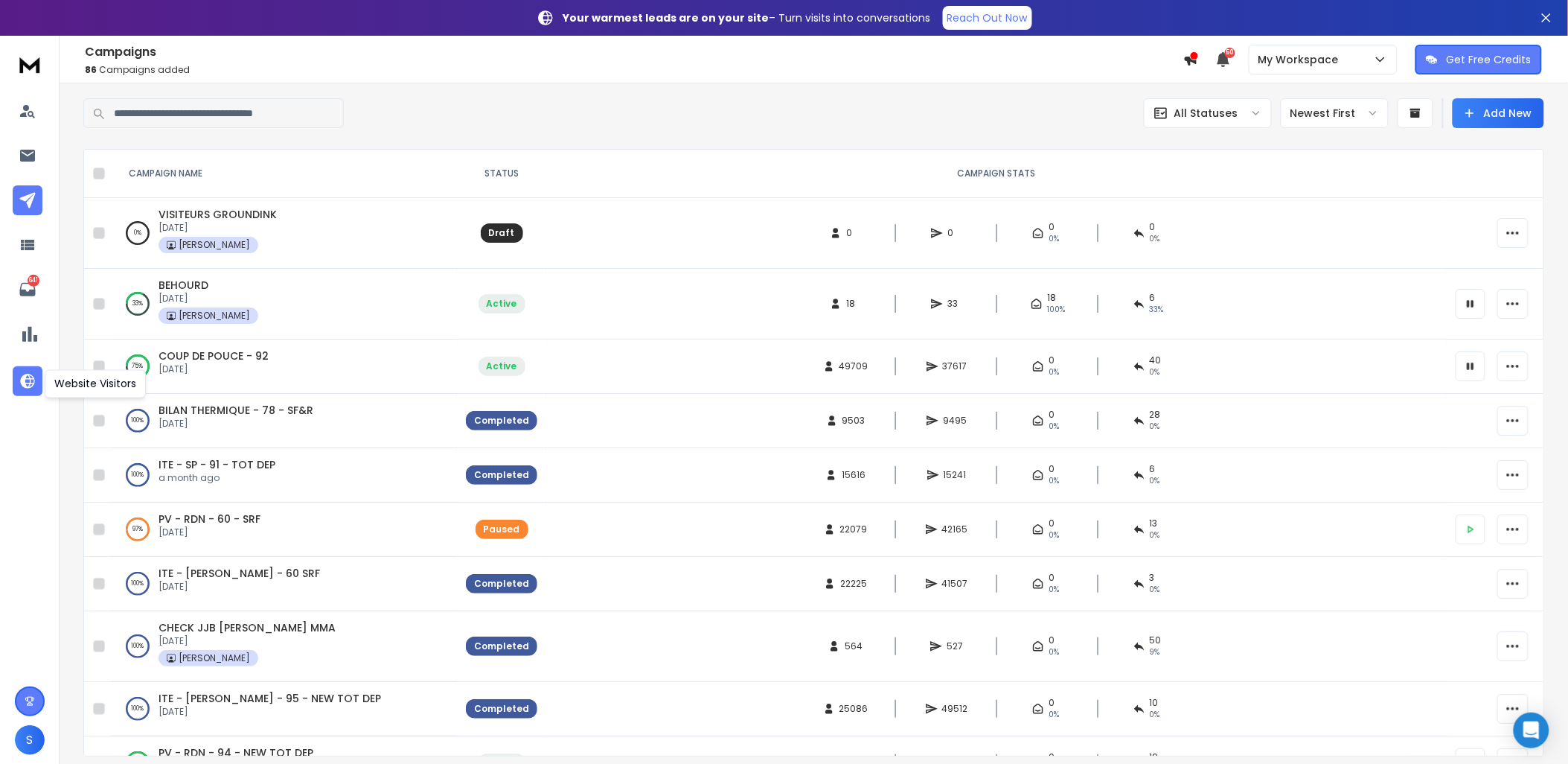
click at [33, 380] on icon at bounding box center [27, 381] width 18 height 18
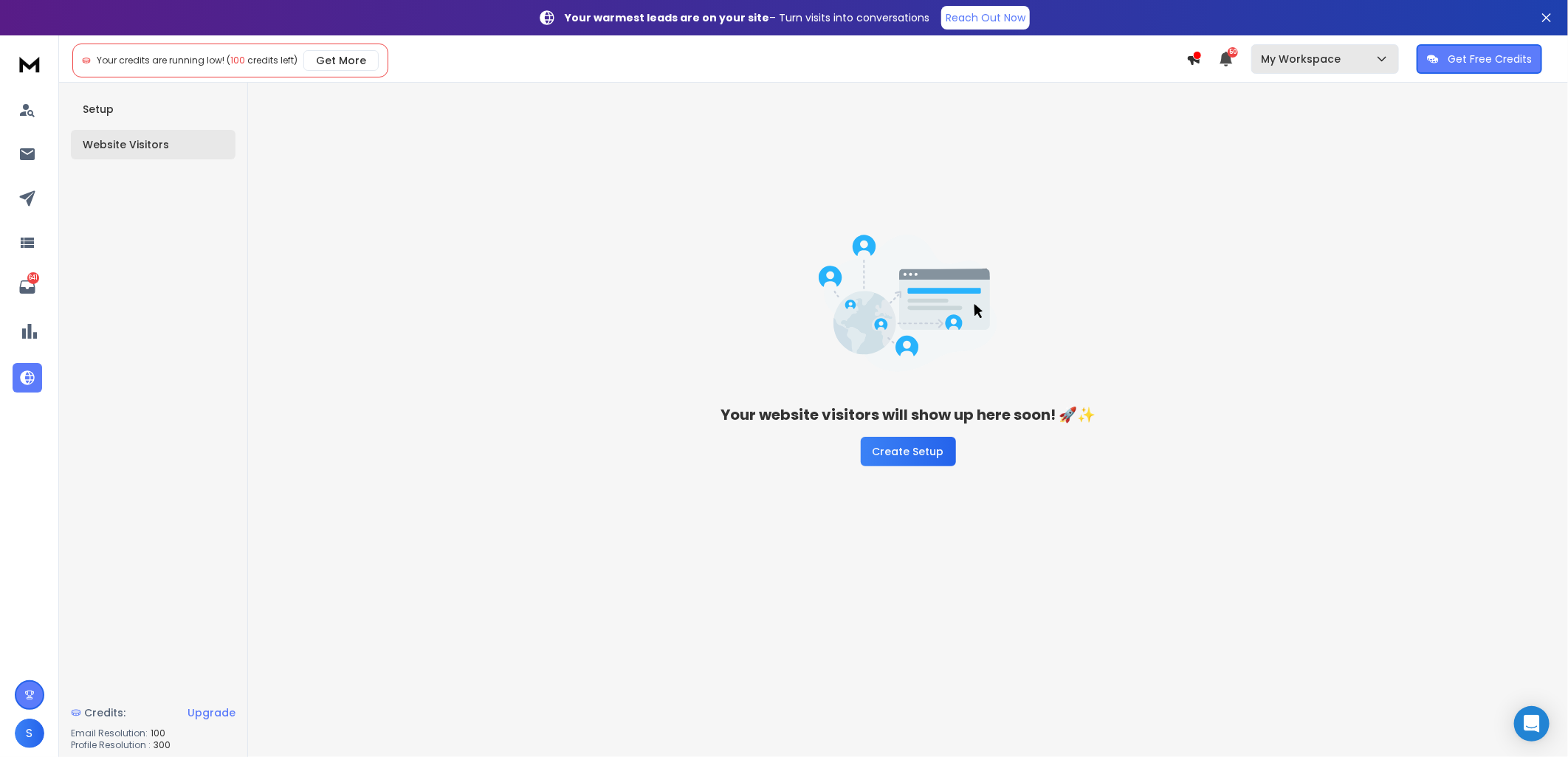
click at [1378, 56] on icon "button" at bounding box center [1382, 59] width 15 height 15
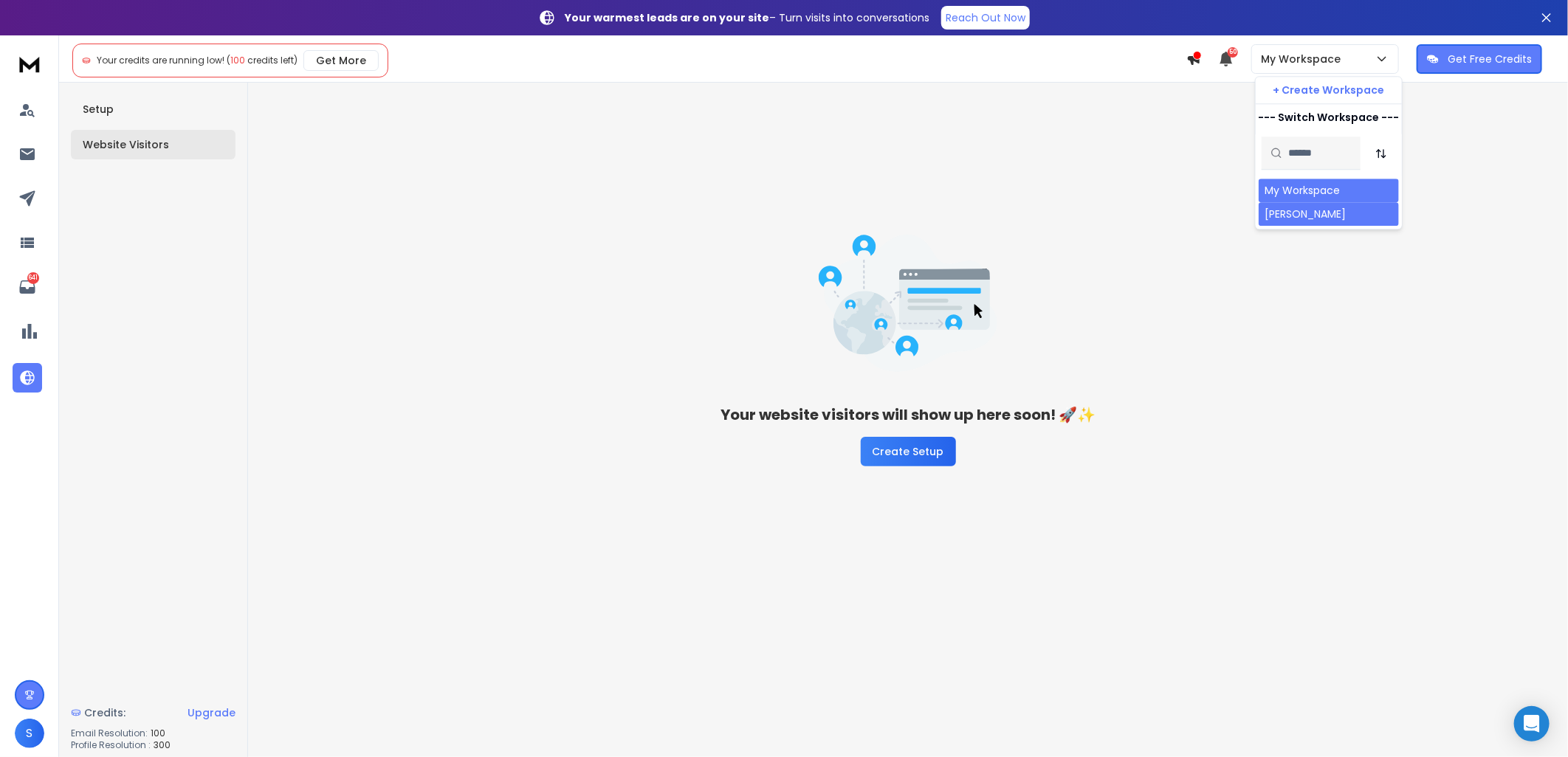
click at [1321, 216] on div "[PERSON_NAME]" at bounding box center [1328, 214] width 140 height 24
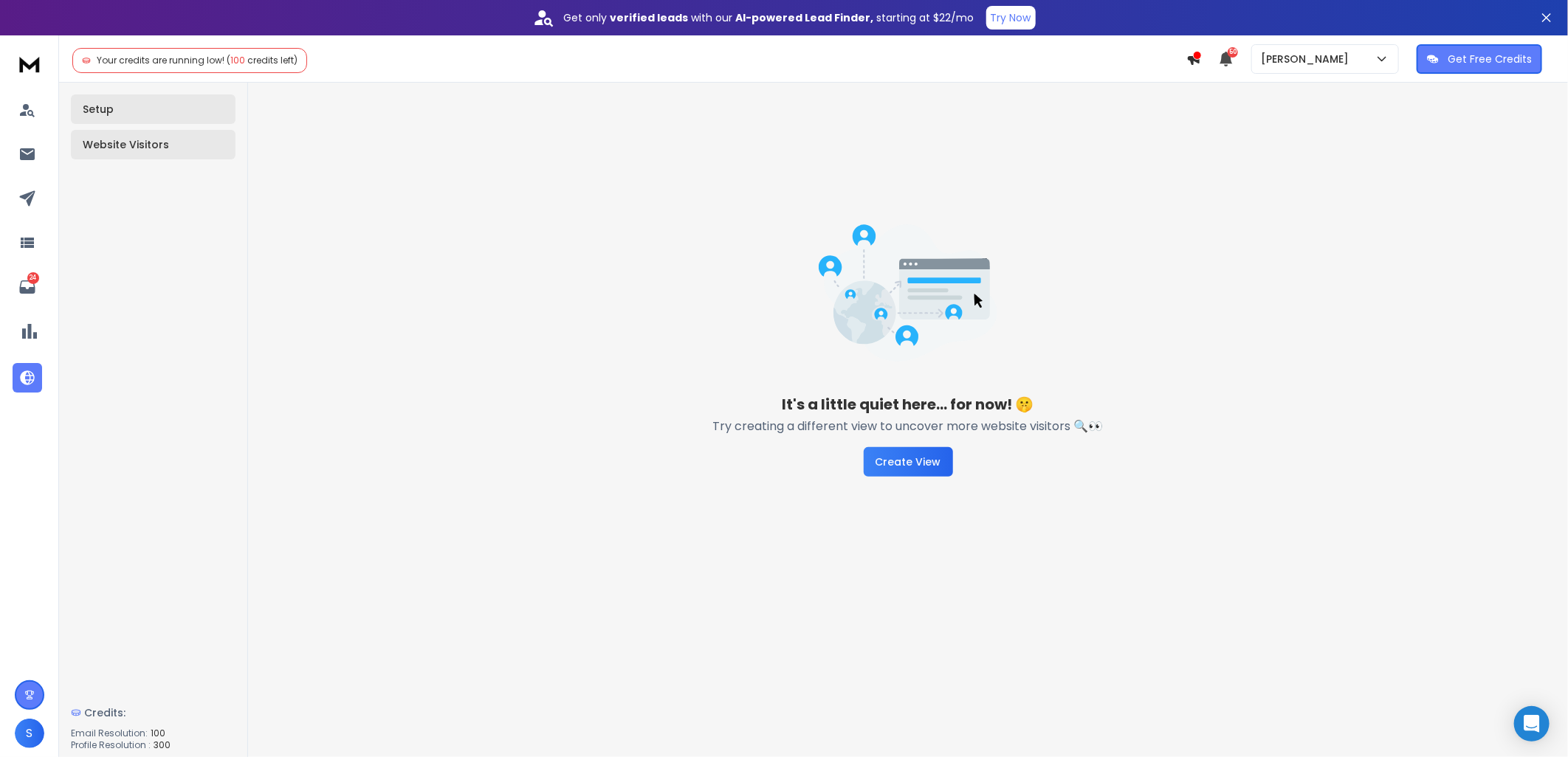
click at [137, 105] on button "Setup" at bounding box center [153, 109] width 164 height 30
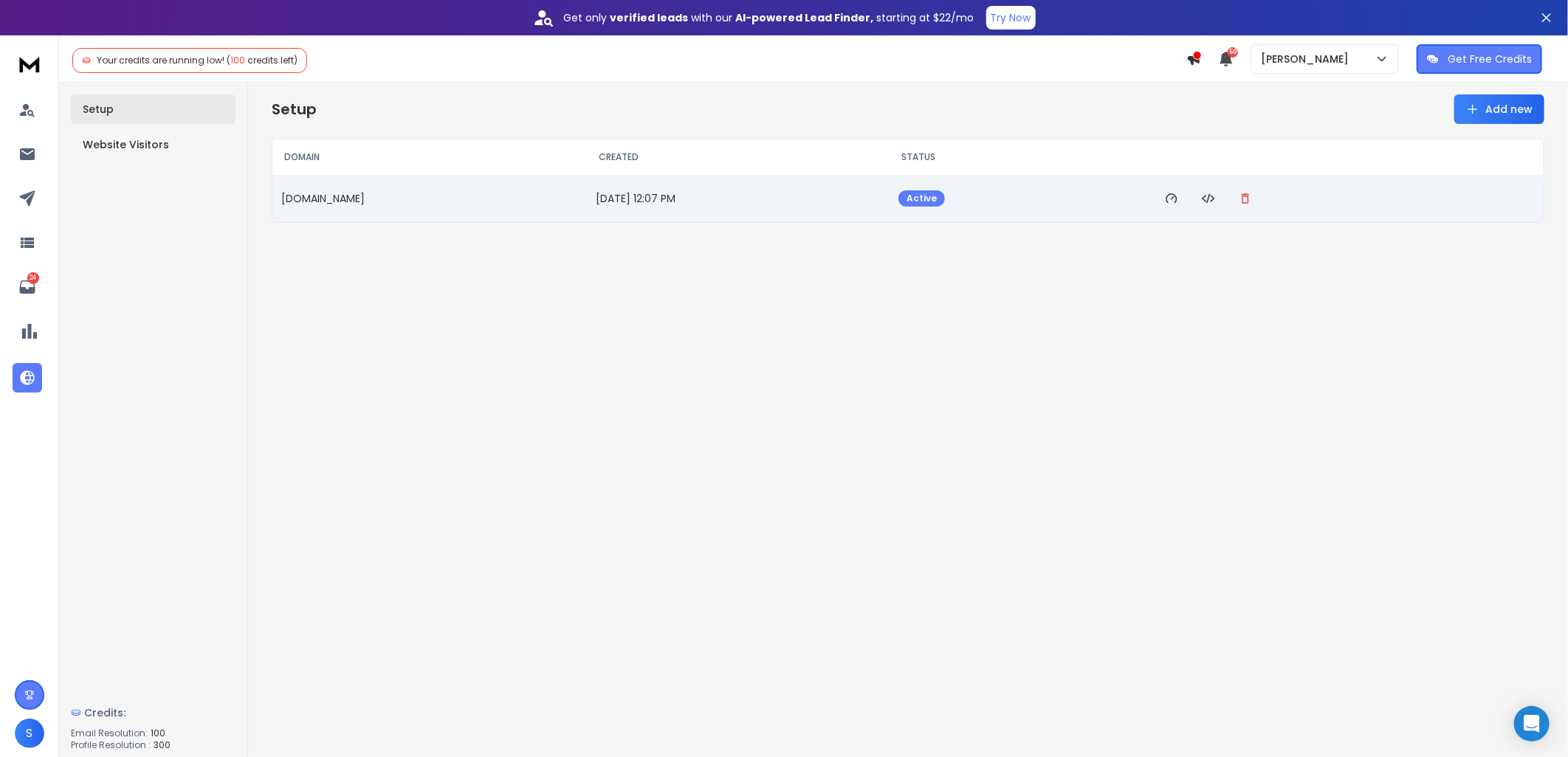
click at [358, 195] on td "www.groundink.fr" at bounding box center [429, 198] width 315 height 47
click at [1215, 203] on icon at bounding box center [1209, 199] width 13 height 13
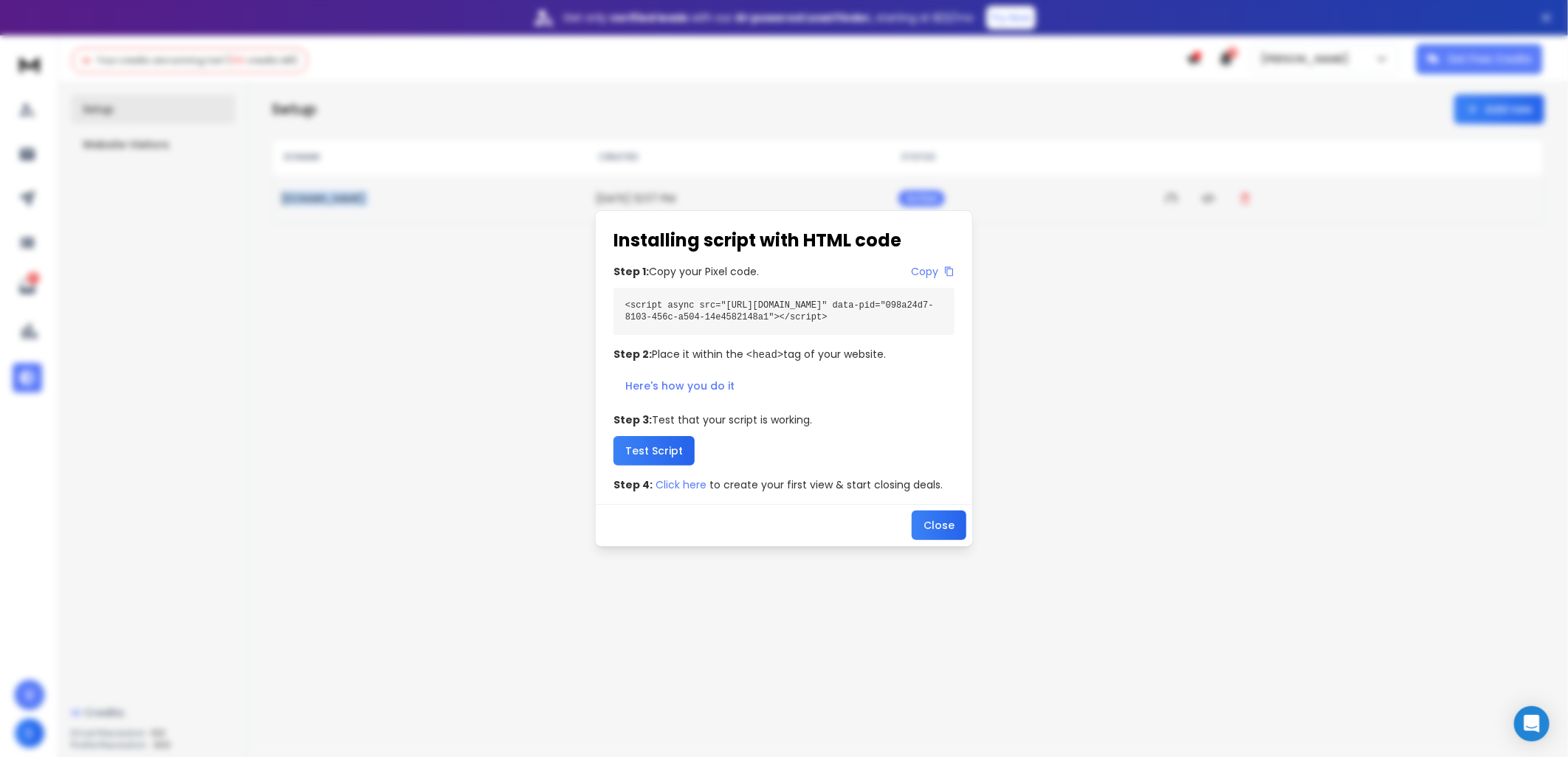
click at [665, 460] on button "Test Script" at bounding box center [654, 450] width 81 height 30
click at [920, 264] on button "Copy" at bounding box center [933, 271] width 44 height 15
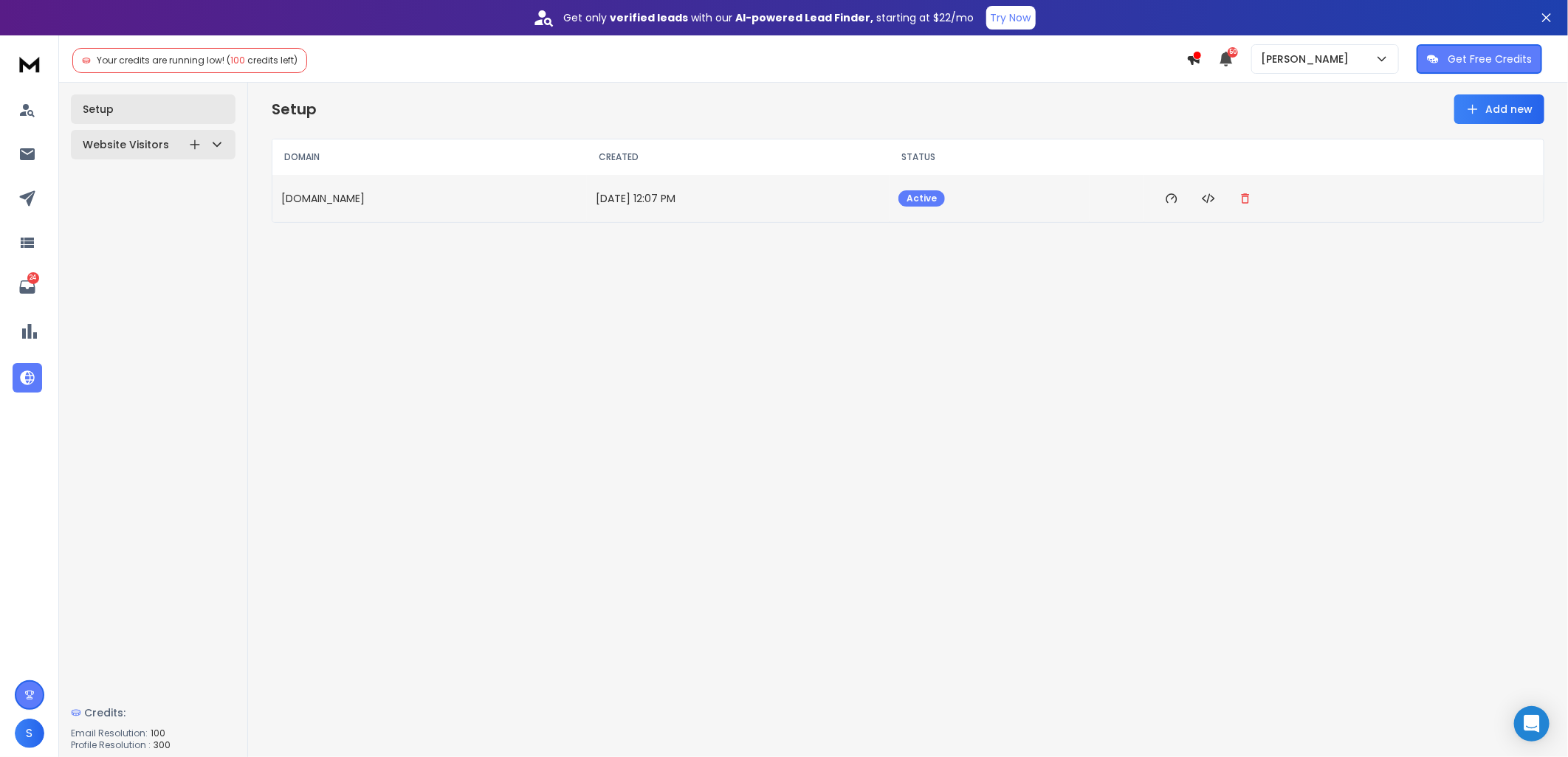
click at [136, 141] on button "Website Visitors" at bounding box center [153, 144] width 164 height 30
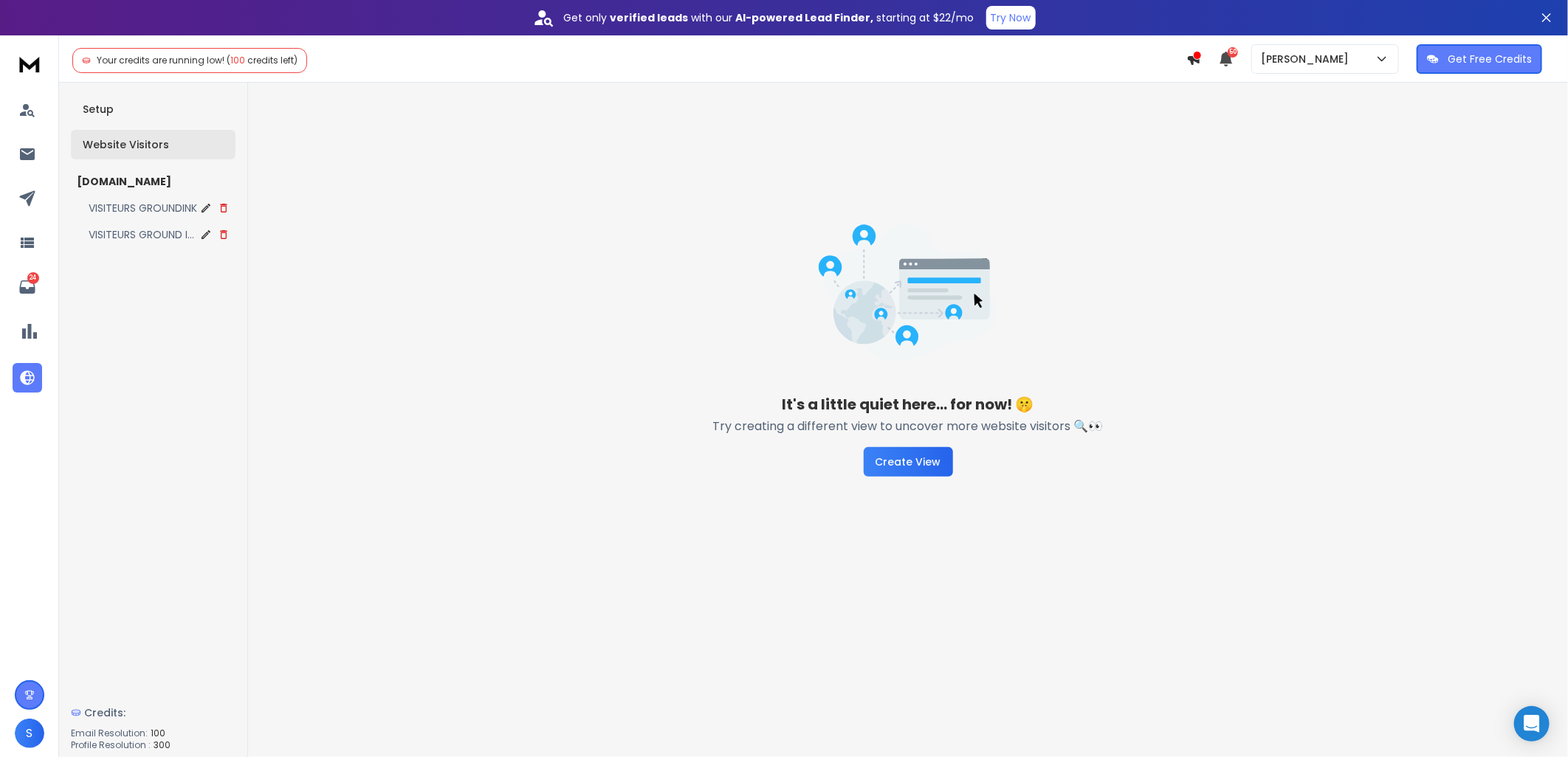
click at [111, 208] on div "VISITEURS GROUNDINK" at bounding box center [143, 208] width 109 height 15
click at [119, 229] on div "VISITEURS GROUND INK CAMPAGNE" at bounding box center [144, 235] width 111 height 15
click at [118, 210] on div "VISITEURS GROUNDINK" at bounding box center [143, 208] width 109 height 15
